Goal: Check status

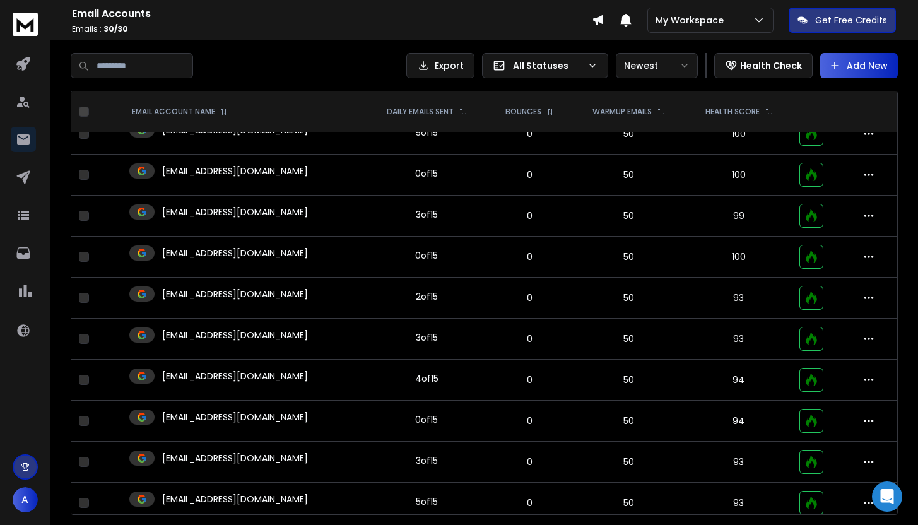
scroll to position [600, 0]
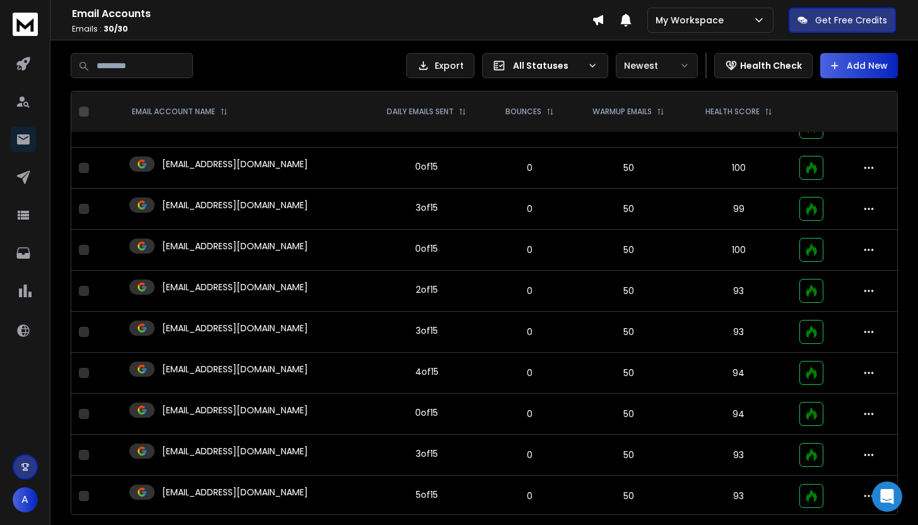
click at [805, 416] on icon at bounding box center [811, 413] width 13 height 13
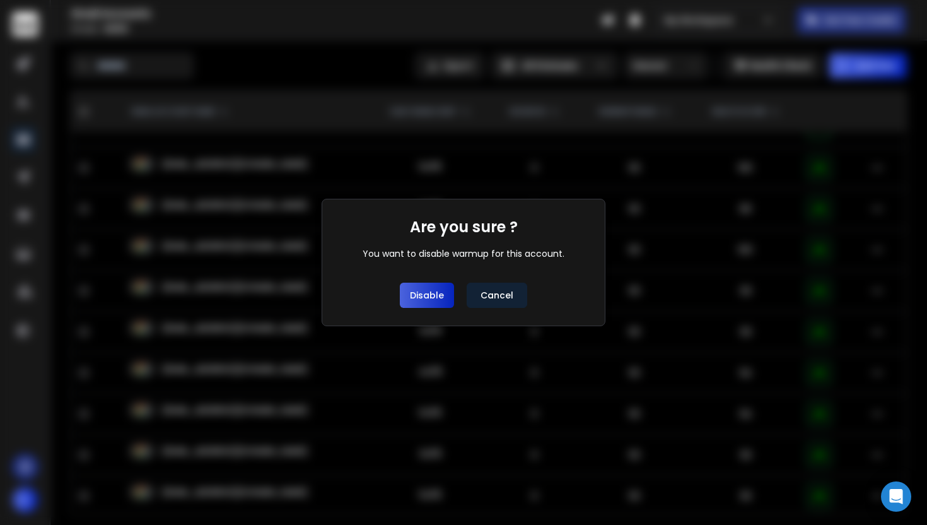
click at [505, 293] on button "Cancel" at bounding box center [497, 295] width 61 height 25
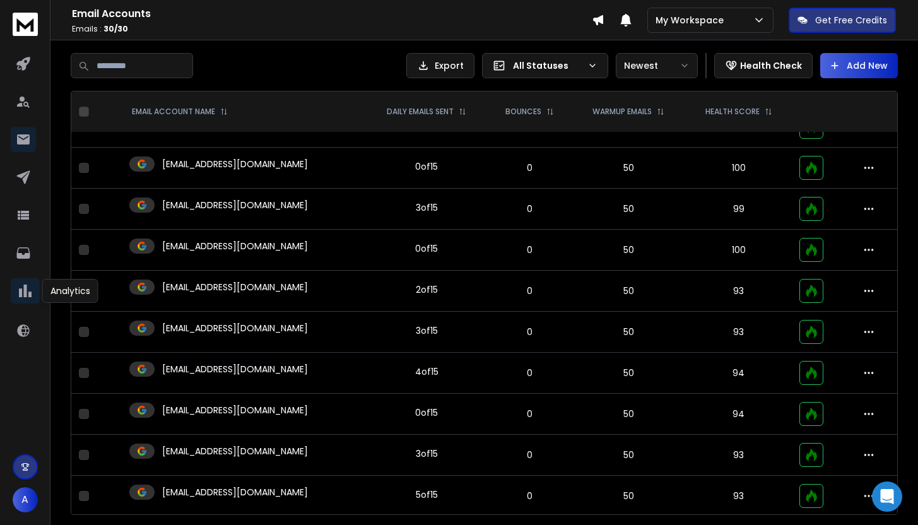
click at [28, 298] on icon at bounding box center [25, 290] width 19 height 19
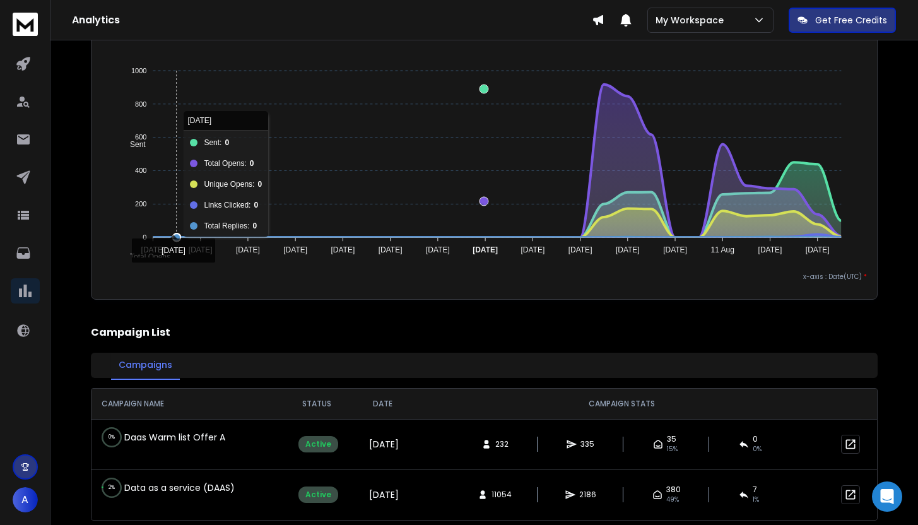
scroll to position [238, 0]
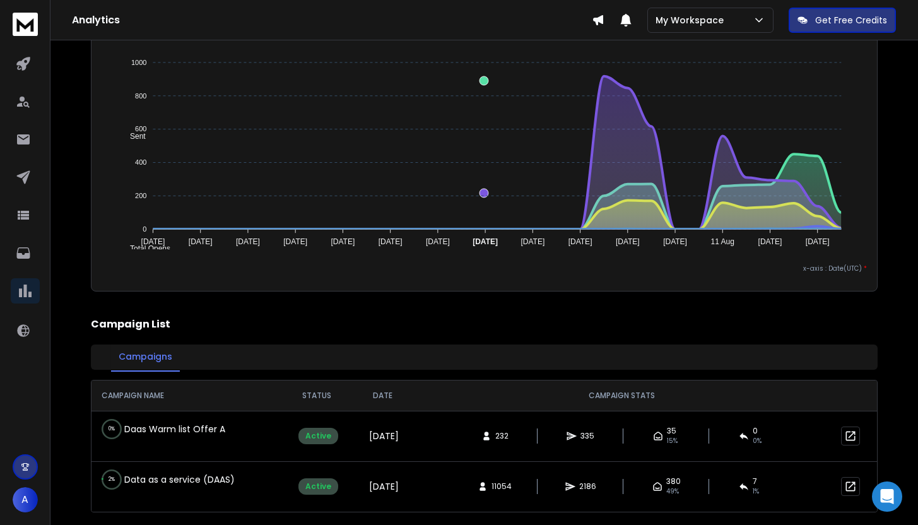
click at [843, 439] on link at bounding box center [850, 435] width 19 height 19
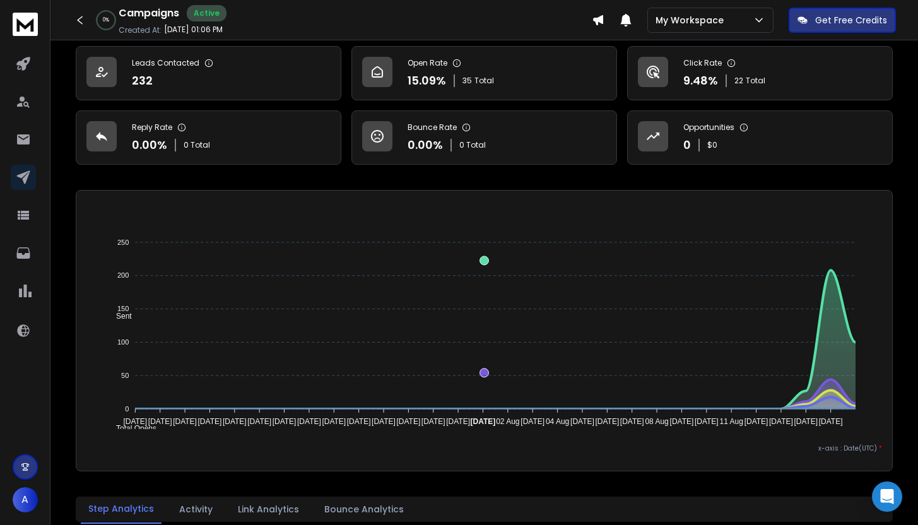
scroll to position [317, 0]
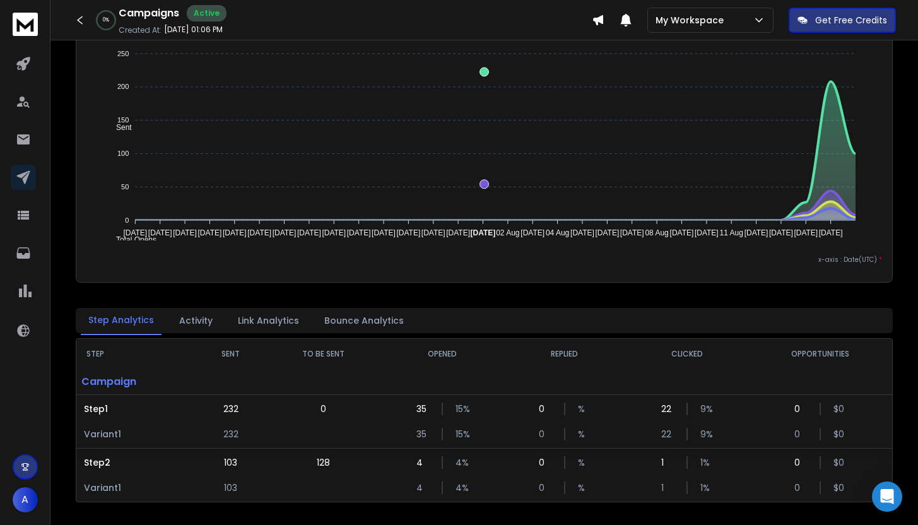
click at [196, 320] on button "Activity" at bounding box center [196, 321] width 49 height 28
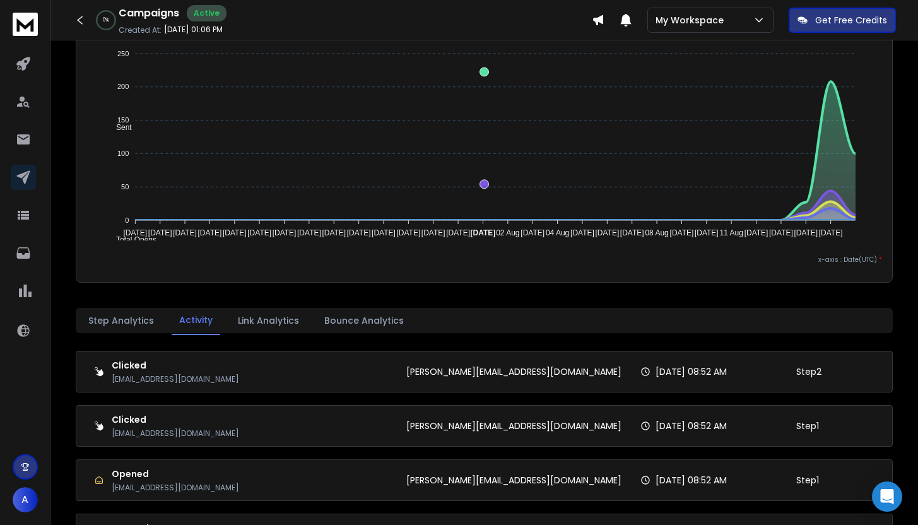
click at [257, 324] on button "Link Analytics" at bounding box center [268, 321] width 76 height 28
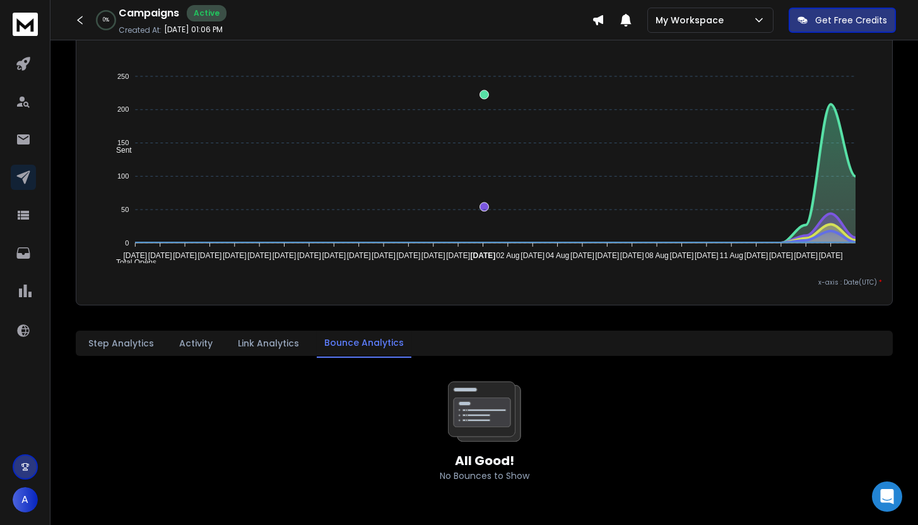
click at [356, 320] on div "Leads Contacted 232 Open Rate 15.09 % 35 Total Click Rate 9.48 % 22 Total Reply…" at bounding box center [484, 193] width 817 height 627
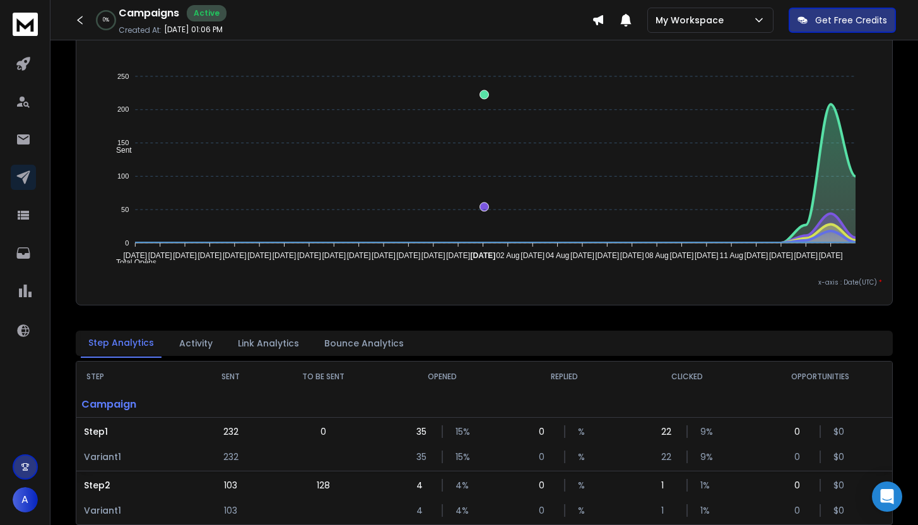
click at [119, 336] on button "Step Analytics" at bounding box center [121, 343] width 81 height 29
